Goal: Information Seeking & Learning: Find specific fact

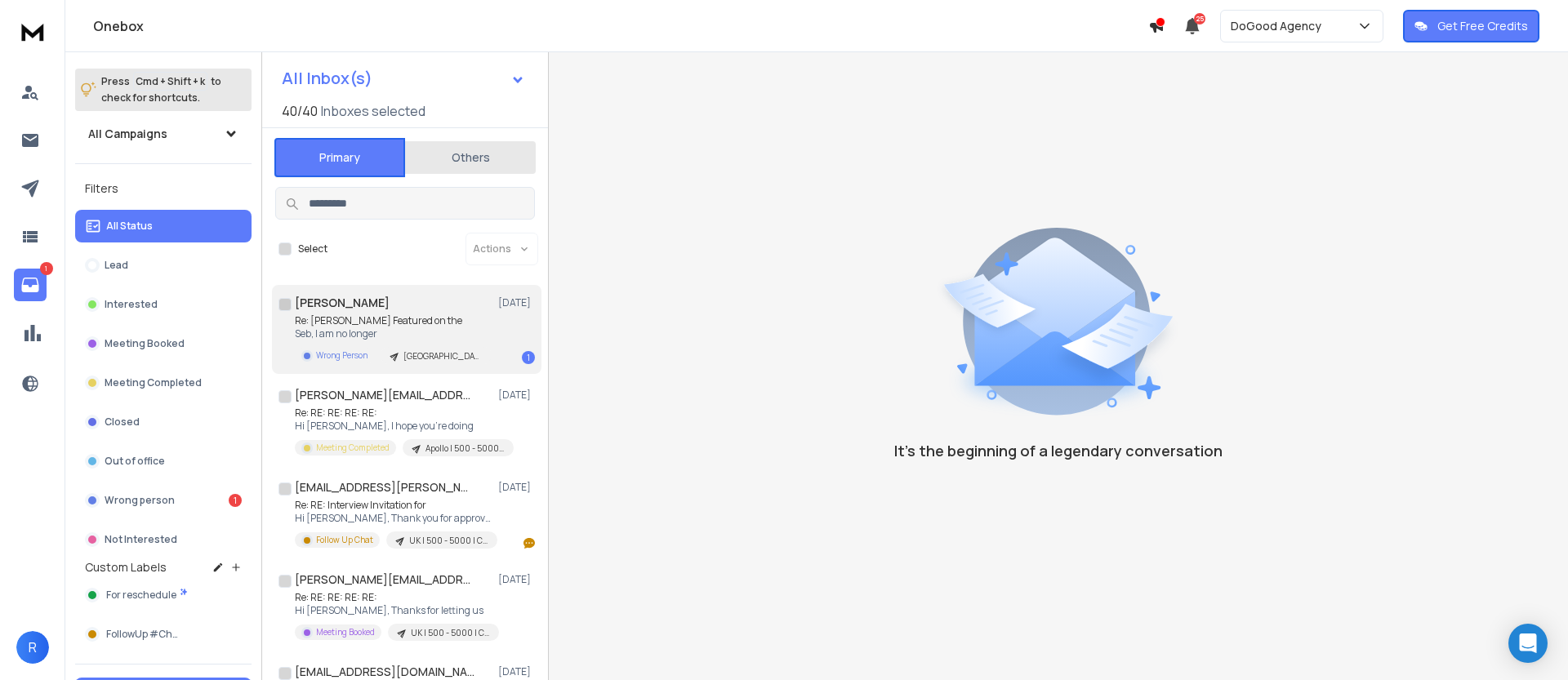
click at [418, 338] on p "Seb, I am no longer" at bounding box center [393, 334] width 196 height 13
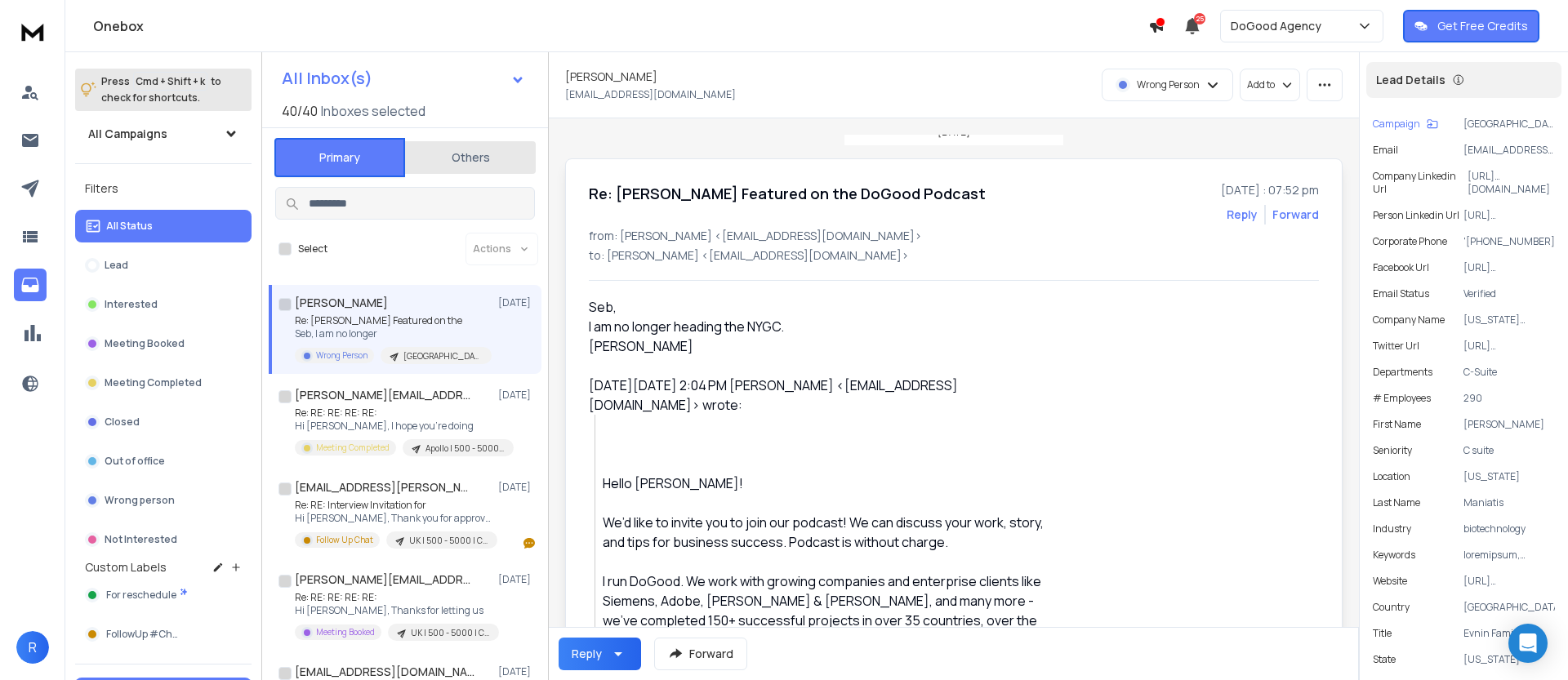
scroll to position [20, 0]
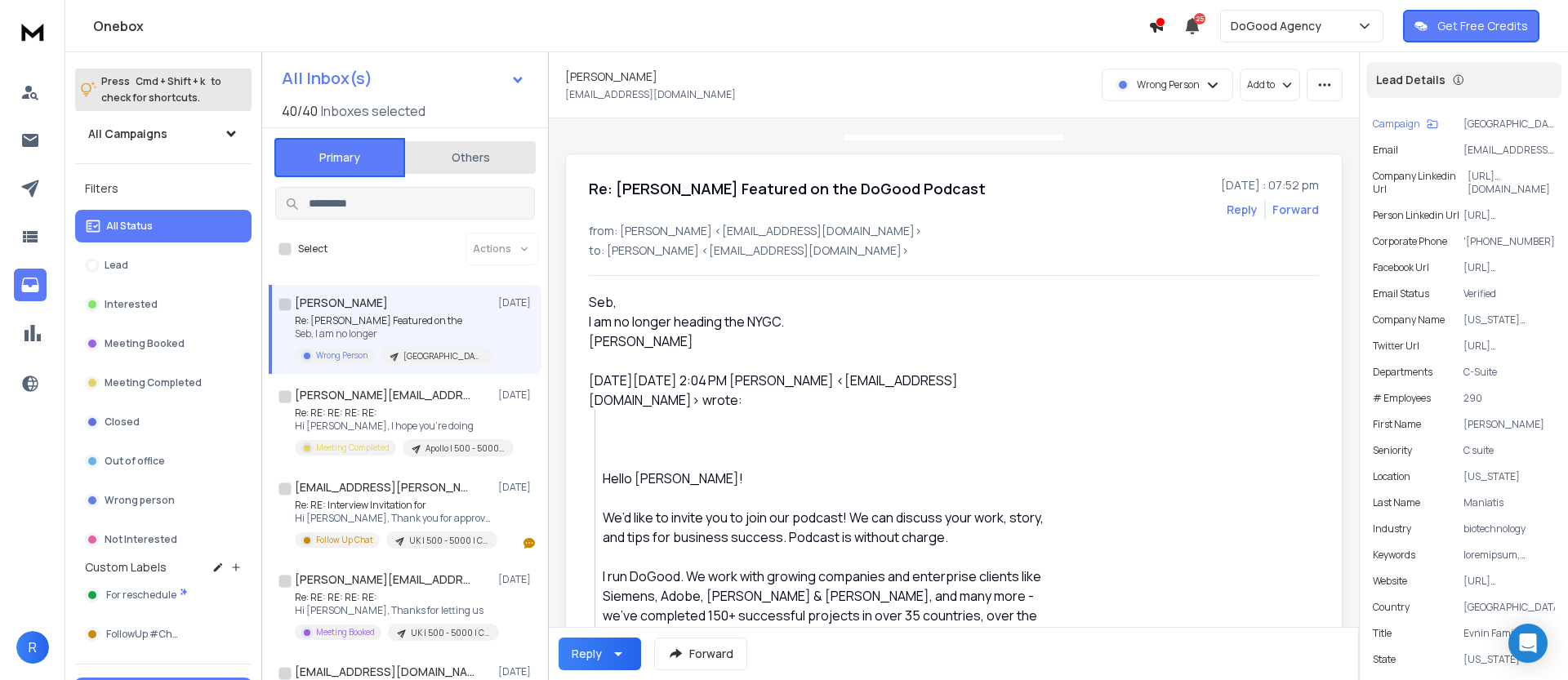
click at [763, 318] on div "I am no longer heading the NYGC." at bounding box center [827, 321] width 477 height 19
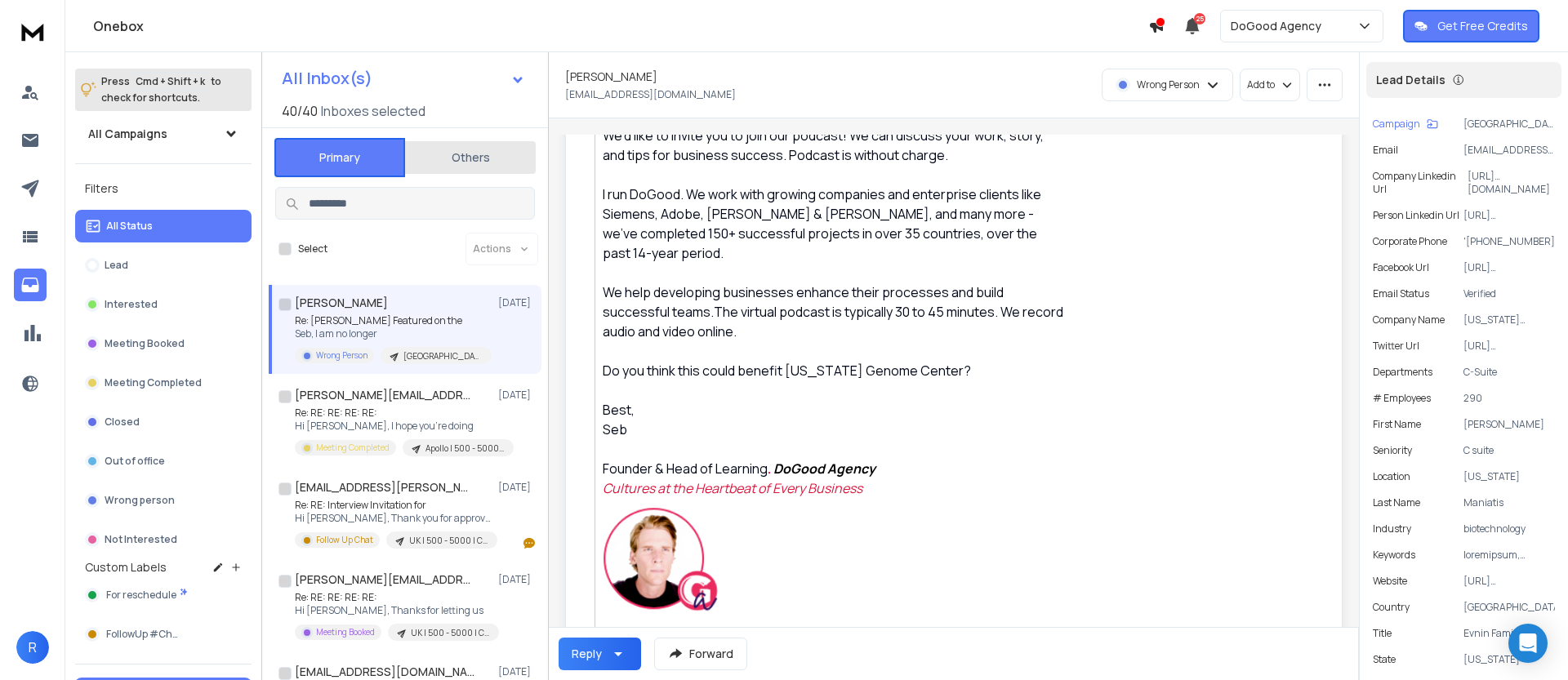
scroll to position [0, 0]
